Goal: Information Seeking & Learning: Check status

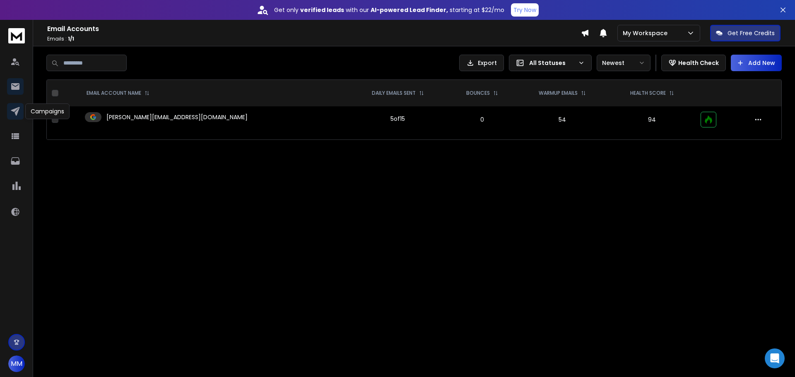
click at [14, 110] on icon at bounding box center [15, 111] width 9 height 9
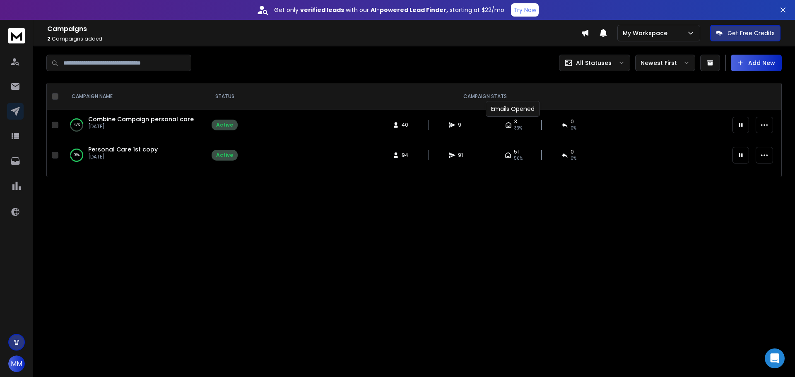
click at [519, 127] on span "33 %" at bounding box center [518, 128] width 8 height 7
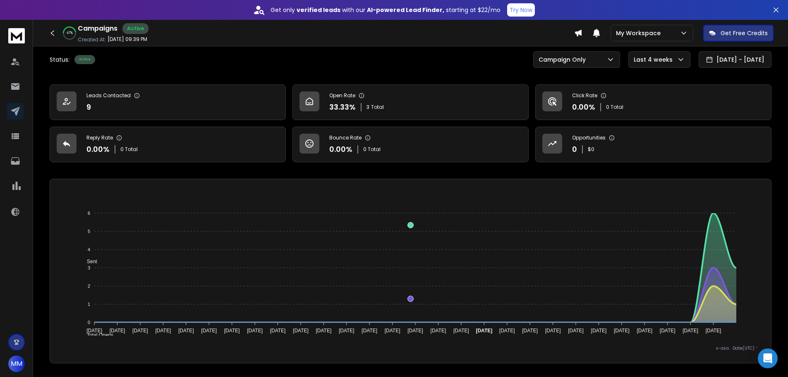
scroll to position [160, 0]
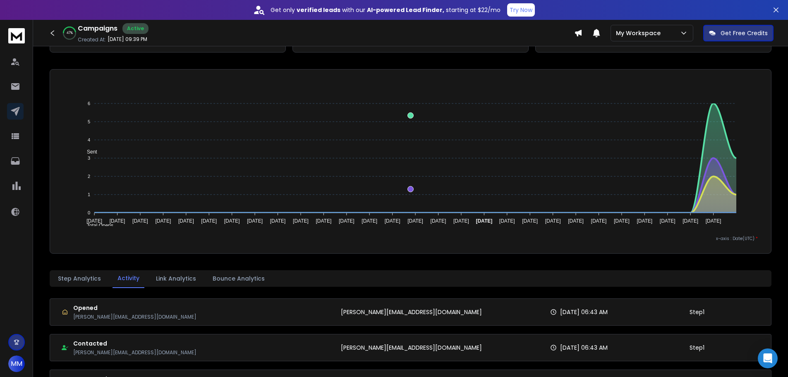
click at [129, 284] on button "Activity" at bounding box center [129, 278] width 32 height 19
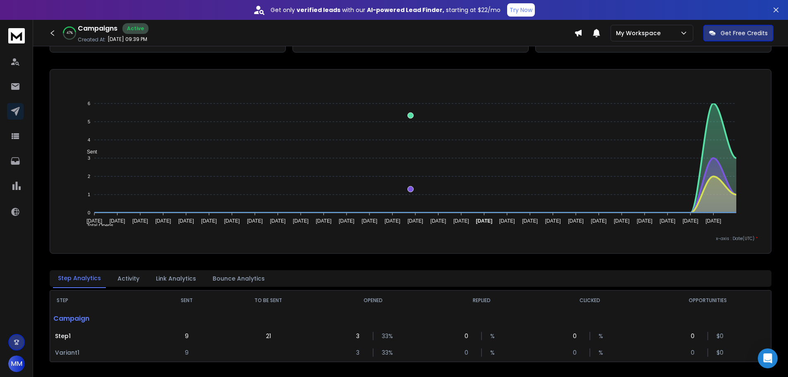
click at [65, 281] on button "Step Analytics" at bounding box center [79, 278] width 53 height 19
click at [102, 279] on button "Step Analytics" at bounding box center [79, 278] width 53 height 19
click at [123, 280] on button "Activity" at bounding box center [129, 278] width 32 height 18
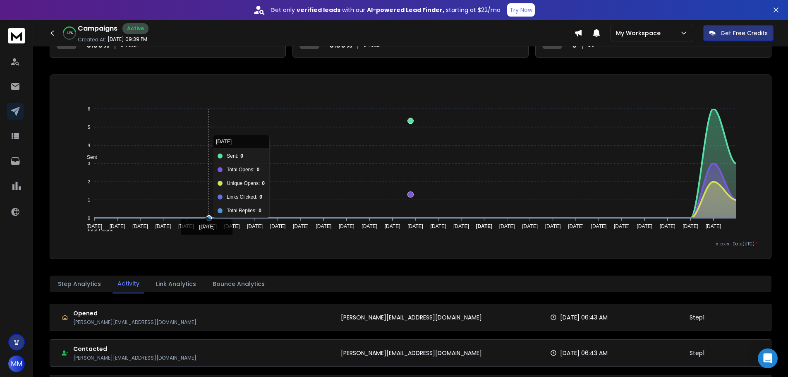
scroll to position [151, 0]
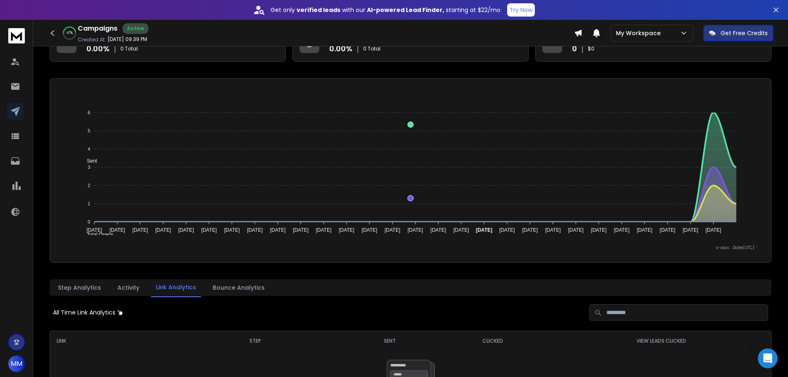
click at [175, 284] on button "Link Analytics" at bounding box center [176, 287] width 50 height 19
click at [245, 287] on button "Bounce Analytics" at bounding box center [239, 288] width 62 height 18
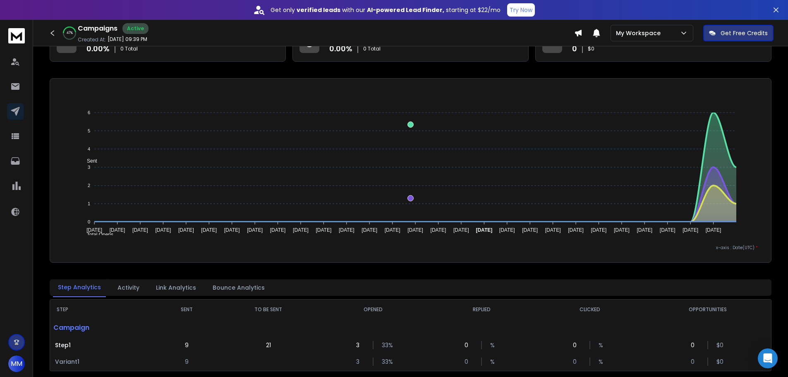
click at [81, 294] on button "Step Analytics" at bounding box center [79, 287] width 53 height 19
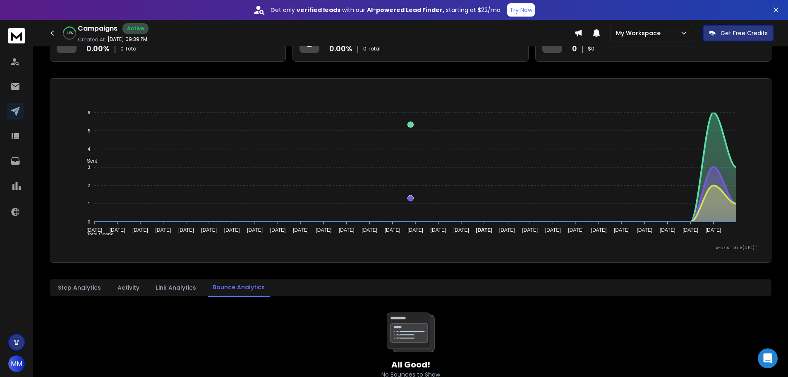
click at [254, 294] on button "Bounce Analytics" at bounding box center [239, 287] width 62 height 19
click at [96, 289] on button "Step Analytics" at bounding box center [79, 288] width 53 height 18
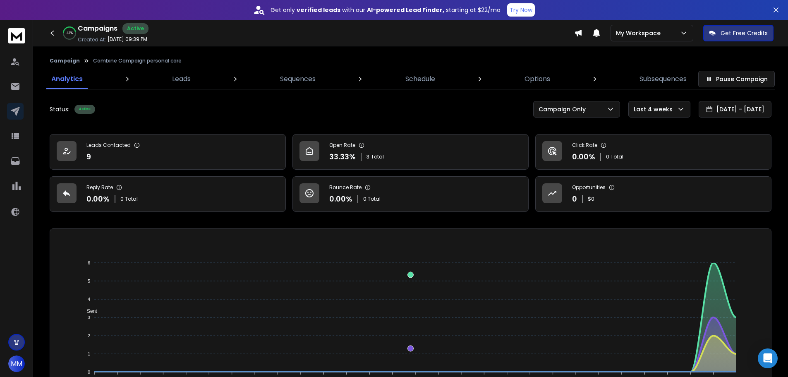
scroll to position [0, 0]
click at [316, 83] on p "Sequences" at bounding box center [298, 80] width 36 height 10
